Goal: Task Accomplishment & Management: Manage account settings

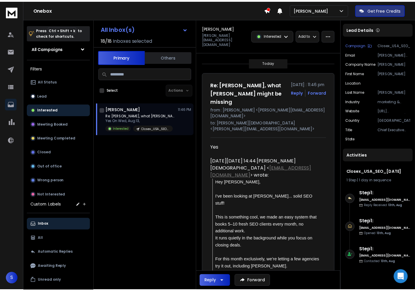
scroll to position [5, 0]
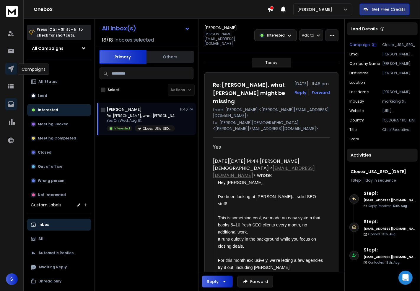
click at [11, 69] on icon at bounding box center [10, 68] width 7 height 7
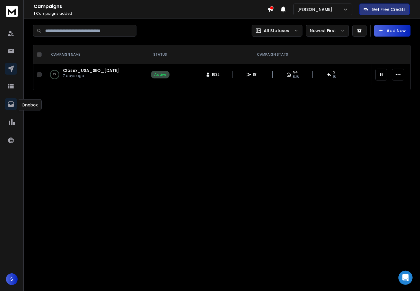
click at [11, 107] on icon at bounding box center [11, 104] width 6 height 5
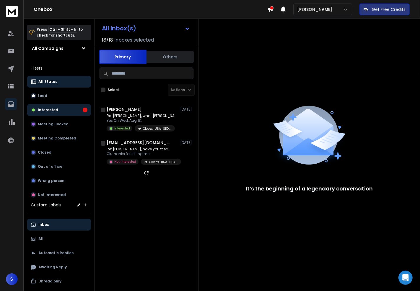
click at [63, 110] on div "All Status Lead Interested 1 Meeting Booked Meeting Completed Closed Out of off…" at bounding box center [59, 138] width 64 height 125
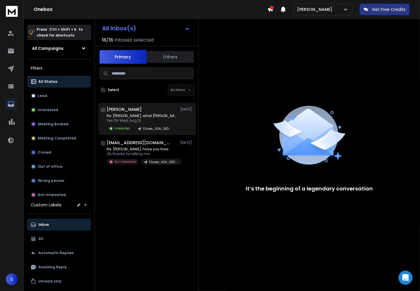
click at [138, 114] on p "Re: Guido, what BONAPARTE might" at bounding box center [142, 116] width 71 height 5
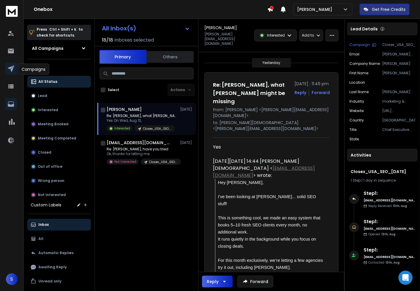
click at [13, 68] on icon at bounding box center [10, 68] width 7 height 7
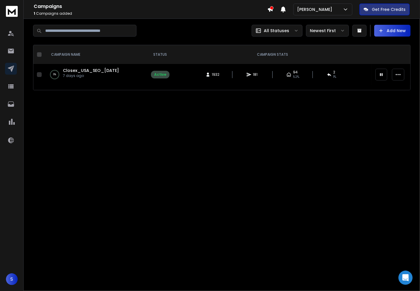
click at [87, 70] on span "Closex_USA_SEO_[DATE]" at bounding box center [91, 71] width 56 height 6
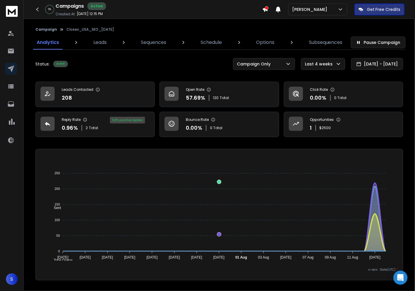
click at [329, 127] on p "$ 2500" at bounding box center [326, 128] width 12 height 5
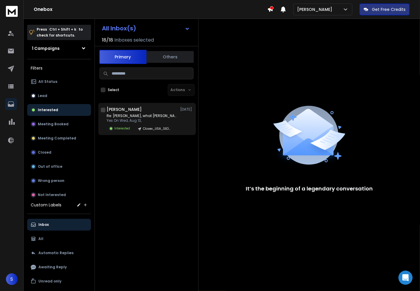
click at [154, 114] on p "Re: Guido, what BONAPARTE might" at bounding box center [142, 116] width 71 height 5
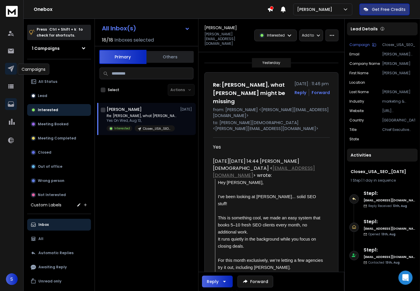
click at [12, 66] on icon at bounding box center [10, 68] width 7 height 7
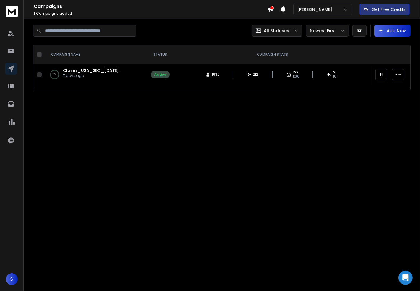
click at [90, 71] on span "Closex_USA_SEO_[DATE]" at bounding box center [91, 71] width 56 height 6
